Goal: Navigation & Orientation: Find specific page/section

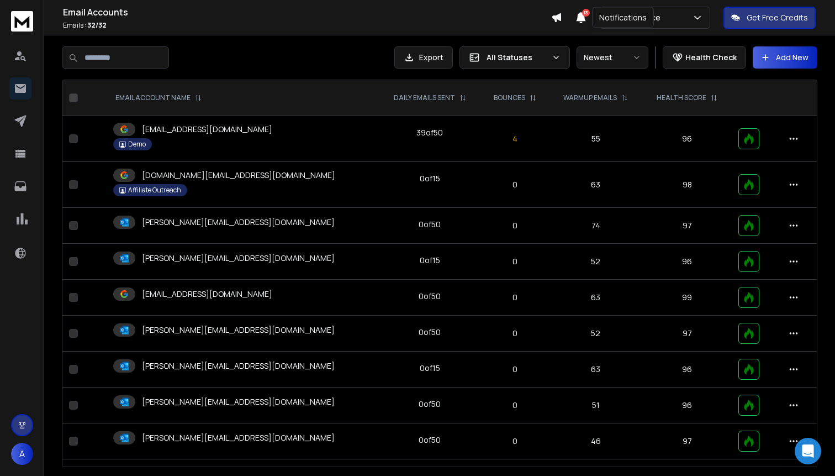
click at [587, 22] on icon at bounding box center [581, 17] width 11 height 11
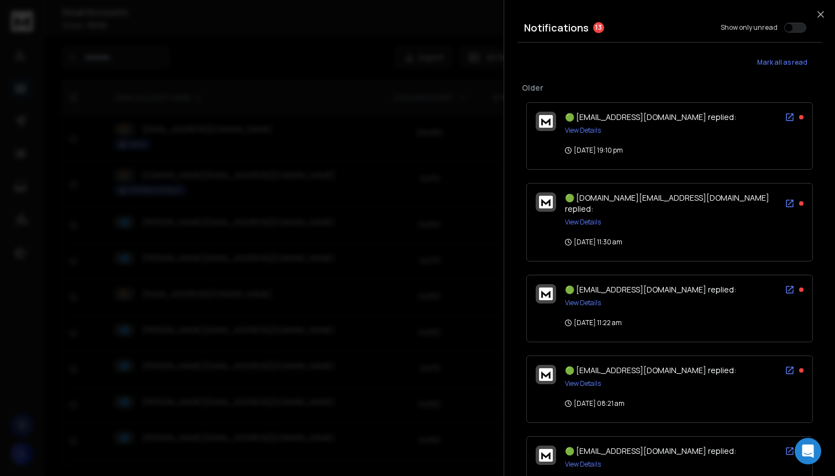
click at [467, 25] on body "Your warmest leads are on your site – Turn visits into conversations Reach Out …" at bounding box center [417, 238] width 835 height 476
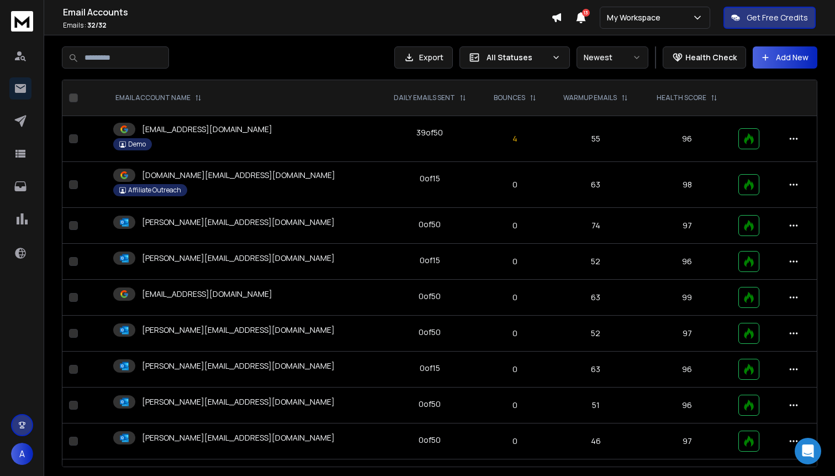
click at [591, 28] on div "13 My Workspace Get Free Credits" at bounding box center [683, 18] width 265 height 22
click at [590, 20] on div "13 My Workspace Get Free Credits" at bounding box center [683, 18] width 265 height 22
click at [586, 20] on icon at bounding box center [581, 17] width 10 height 11
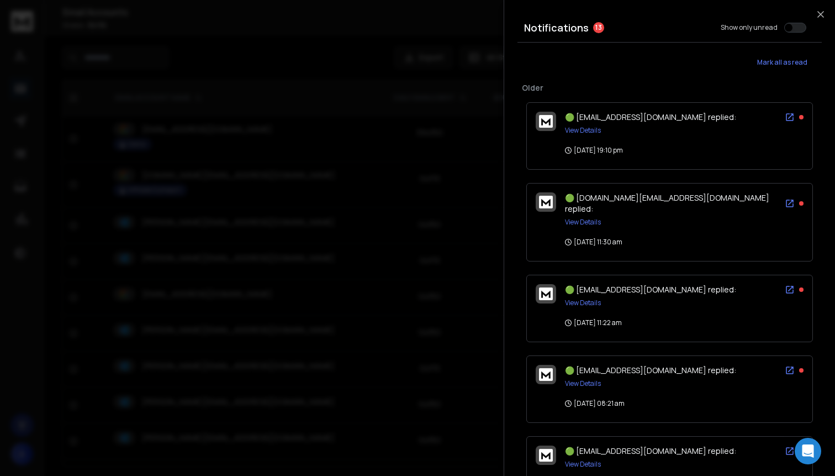
click at [415, 40] on body "Your warmest leads are on your site – Turn visits into conversations Reach Out …" at bounding box center [417, 238] width 835 height 476
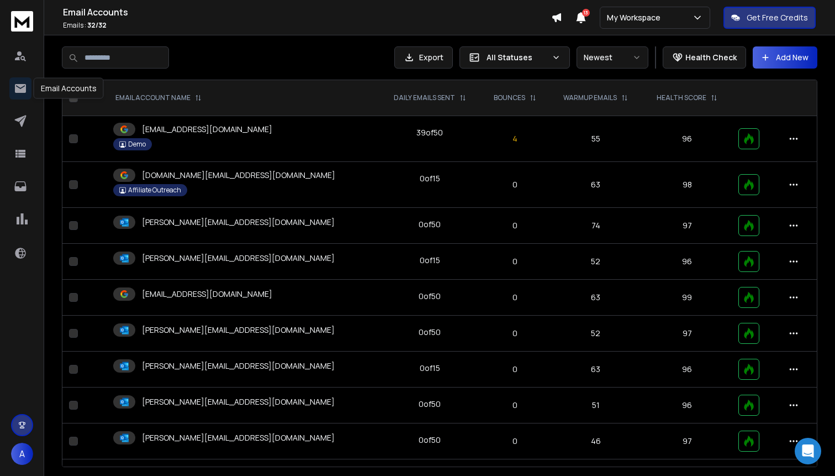
click at [19, 96] on link at bounding box center [20, 88] width 22 height 22
click at [22, 117] on icon at bounding box center [20, 121] width 12 height 12
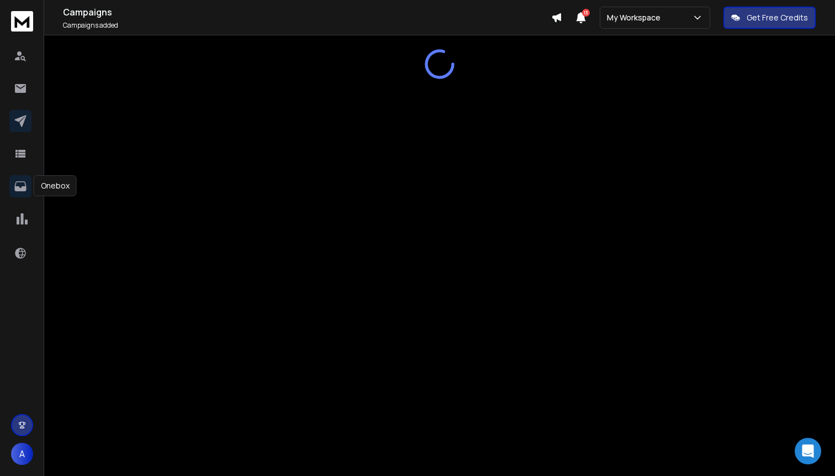
click at [23, 189] on icon at bounding box center [20, 186] width 12 height 10
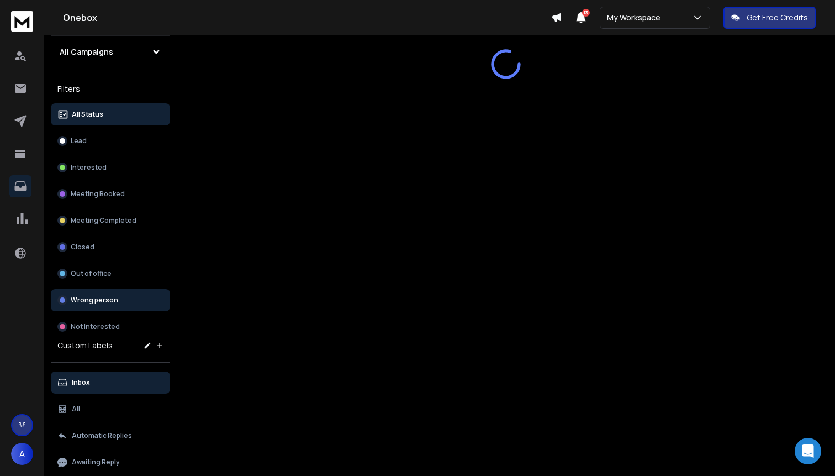
scroll to position [124, 0]
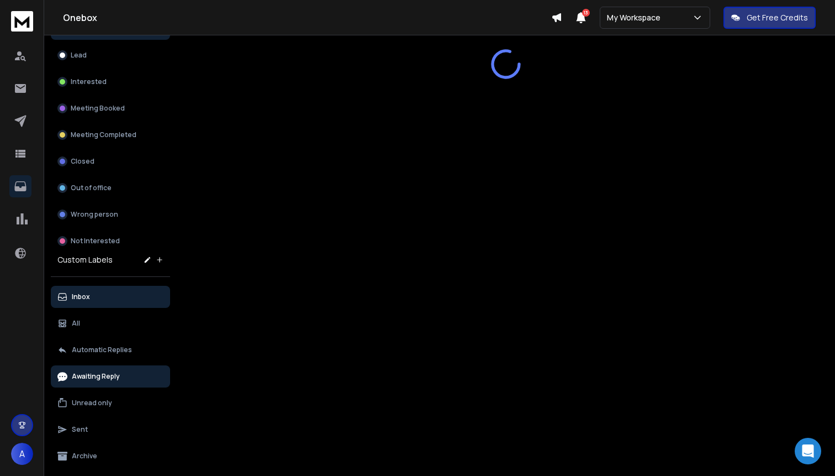
click at [96, 381] on p "Awaiting Reply" at bounding box center [96, 376] width 48 height 9
click at [80, 299] on p "Inbox" at bounding box center [81, 296] width 18 height 9
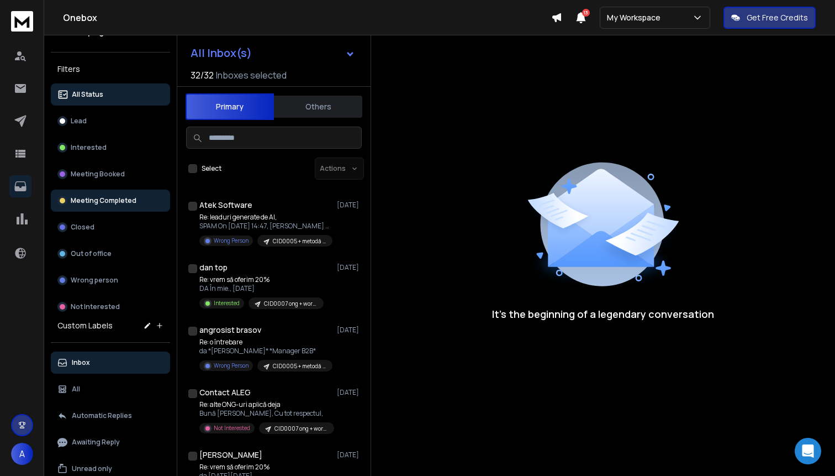
scroll to position [0, 0]
